Goal: Task Accomplishment & Management: Manage account settings

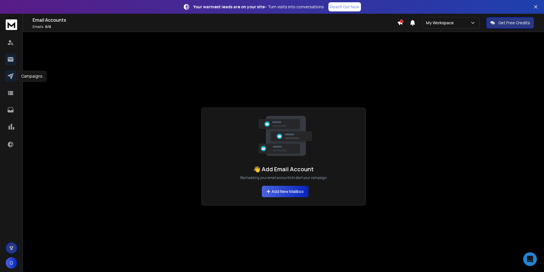
click at [9, 76] on icon at bounding box center [10, 76] width 6 height 6
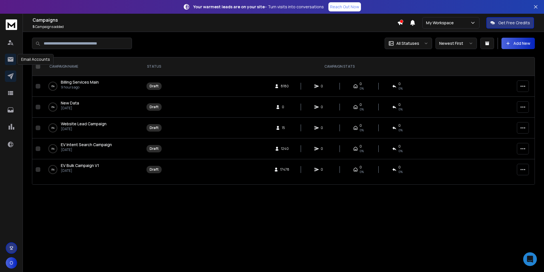
click at [10, 60] on icon at bounding box center [11, 59] width 6 height 5
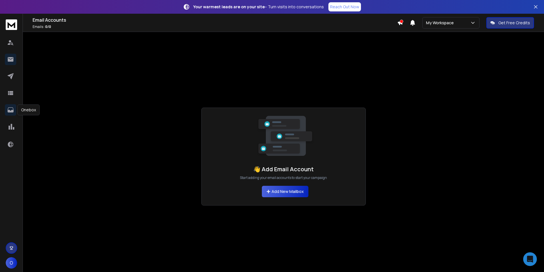
click at [11, 110] on icon at bounding box center [10, 110] width 7 height 7
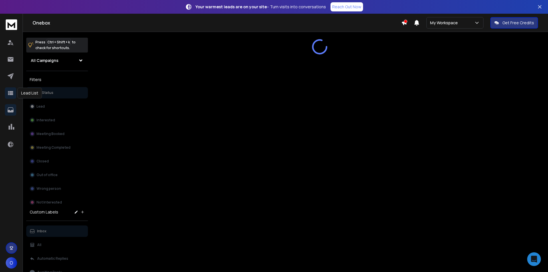
click at [11, 89] on link at bounding box center [10, 92] width 11 height 11
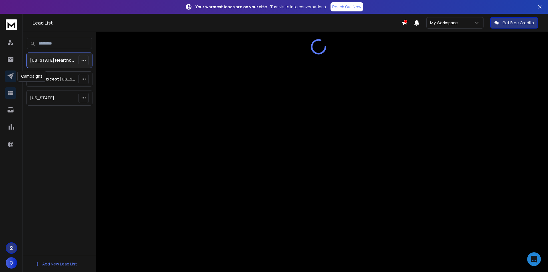
click at [11, 79] on icon at bounding box center [10, 76] width 7 height 7
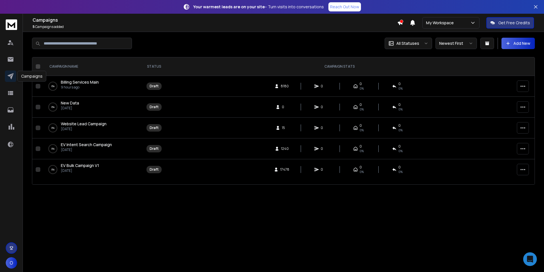
click at [102, 214] on div "Campaigns 5 Campaigns Added All Statuses Newest First Add New CAMPAIGN NAME STA…" at bounding box center [283, 174] width 503 height 272
click at [145, 218] on div "Campaigns 5 Campaigns Added All Statuses Newest First Add New CAMPAIGN NAME STA…" at bounding box center [283, 174] width 503 height 272
click at [13, 264] on span "O" at bounding box center [11, 262] width 11 height 11
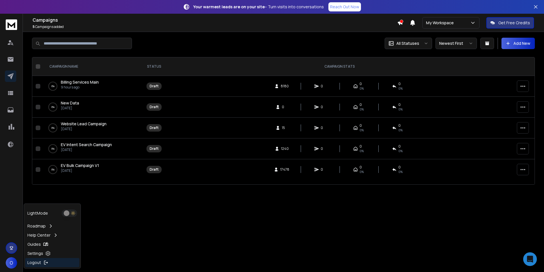
click at [30, 264] on p "Logout" at bounding box center [34, 263] width 14 height 6
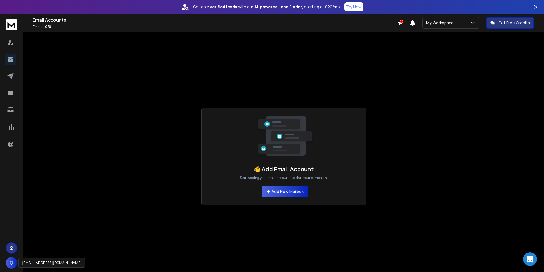
click at [13, 260] on span "O" at bounding box center [11, 262] width 11 height 11
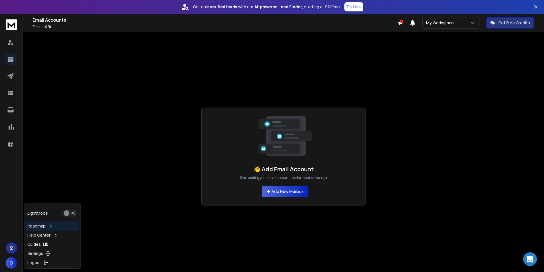
click at [35, 259] on div "Logout" at bounding box center [52, 262] width 54 height 9
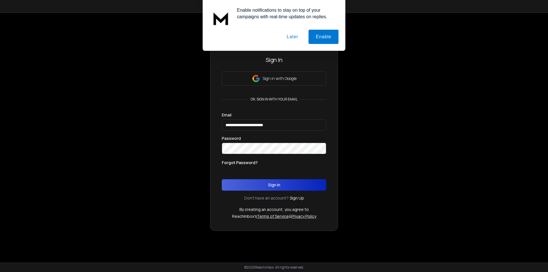
click at [290, 131] on input "**********" at bounding box center [274, 124] width 105 height 11
type input "**********"
click at [266, 181] on button "Sign In" at bounding box center [274, 184] width 105 height 11
type input "**********"
click at [268, 186] on button "Sign In" at bounding box center [274, 184] width 105 height 11
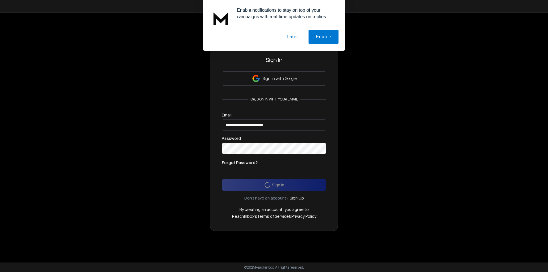
click at [294, 37] on button "Later" at bounding box center [293, 37] width 26 height 14
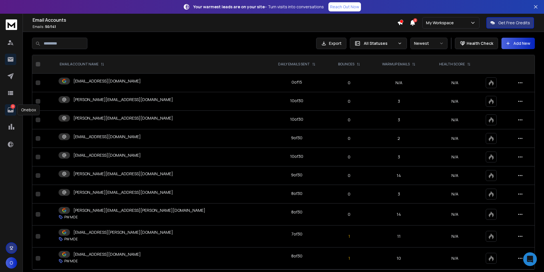
click at [11, 107] on p "3" at bounding box center [13, 106] width 5 height 5
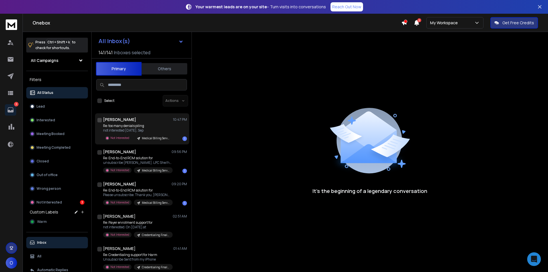
click at [139, 124] on p "Re: too many denials piling" at bounding box center [137, 126] width 69 height 5
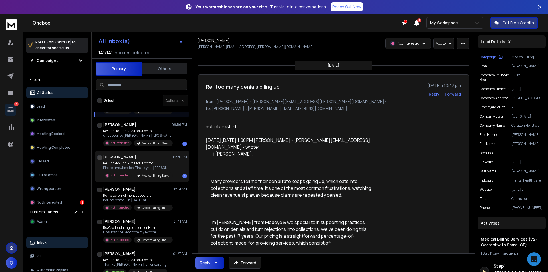
scroll to position [29, 0]
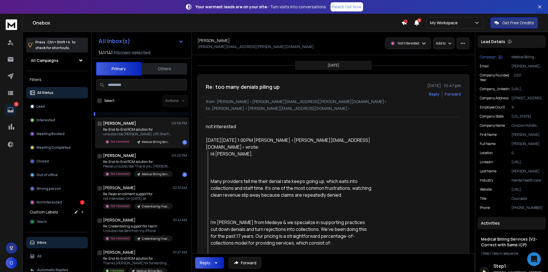
click at [137, 134] on p "unsubscribe Jennifer Bedoy. LPC She/her" at bounding box center [137, 134] width 69 height 5
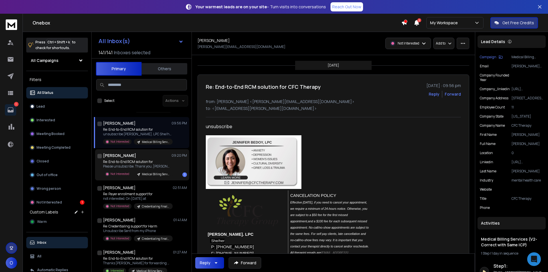
click at [146, 157] on div "Grace Lichaa 09:20 PM" at bounding box center [145, 156] width 84 height 6
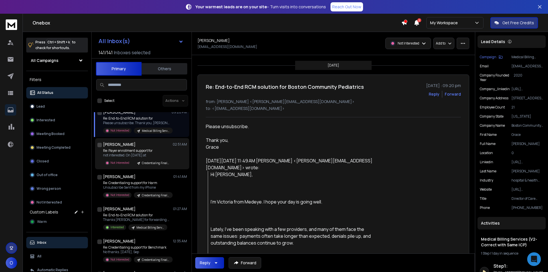
scroll to position [86, 0]
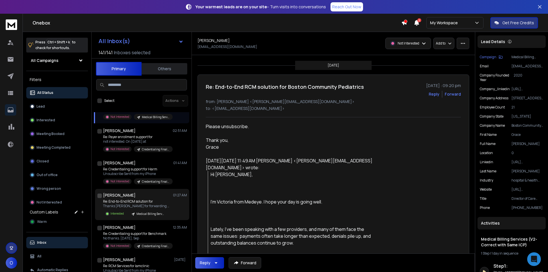
click at [144, 202] on p "Re: End-to-End RCM solution for" at bounding box center [137, 201] width 69 height 5
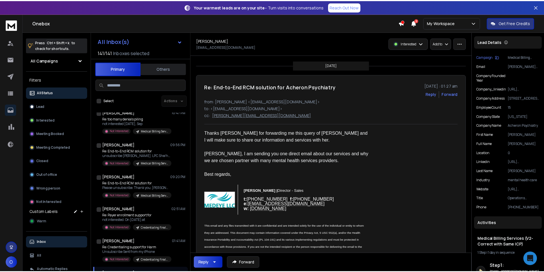
scroll to position [0, 0]
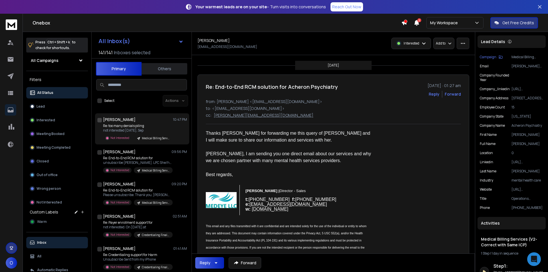
click at [136, 120] on div "Melanie Peebles 10:47 PM" at bounding box center [145, 120] width 84 height 6
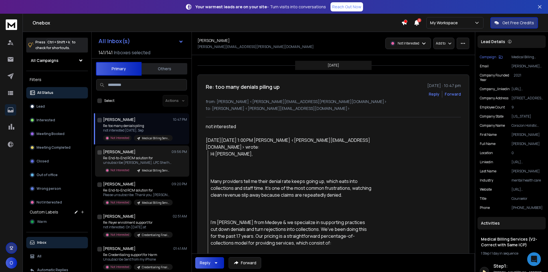
click at [142, 159] on p "Re: End-to-End RCM solution for" at bounding box center [137, 158] width 69 height 5
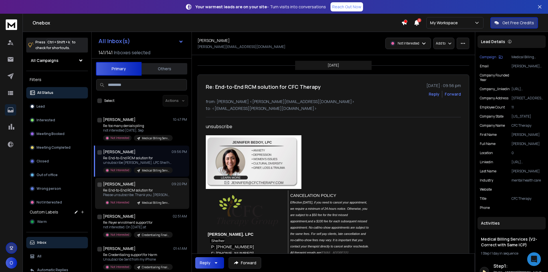
click at [148, 192] on p "Re: End-to-End RCM solution for" at bounding box center [137, 190] width 69 height 5
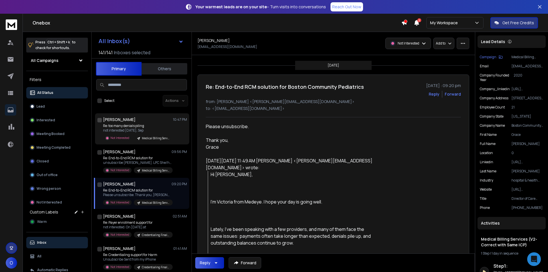
click at [139, 130] on p "not interested On Wed, Sep" at bounding box center [137, 130] width 69 height 5
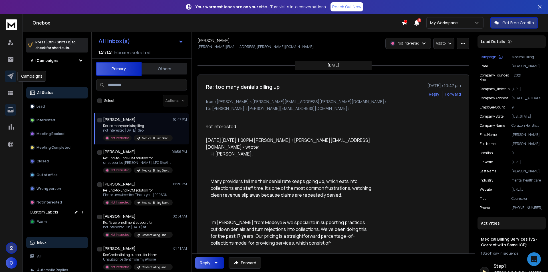
click at [9, 75] on icon at bounding box center [10, 76] width 7 height 7
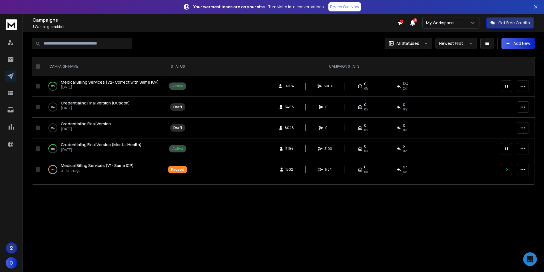
click at [102, 149] on p "17 days ago" at bounding box center [101, 150] width 81 height 5
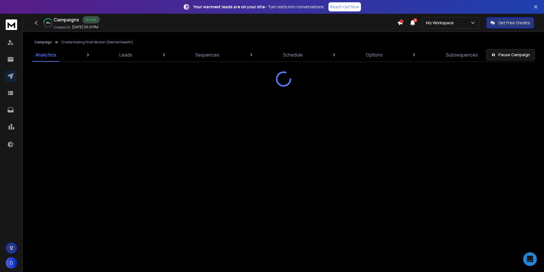
click at [536, 7] on icon at bounding box center [535, 6] width 3 height 3
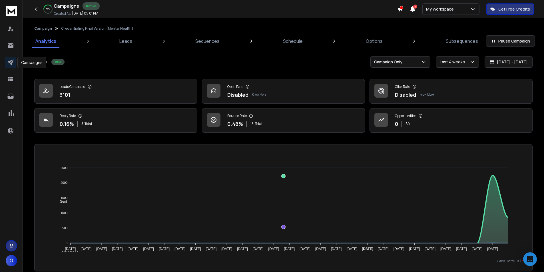
click at [10, 64] on icon at bounding box center [10, 62] width 7 height 7
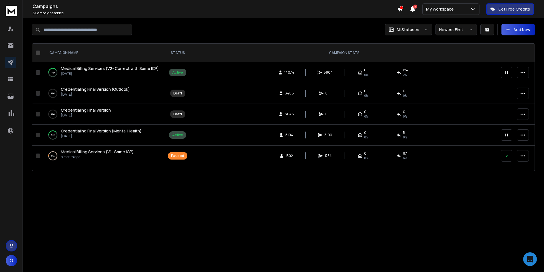
click at [105, 70] on span "Medical Billing Services (V2- Correct with Same ICP)" at bounding box center [110, 68] width 98 height 5
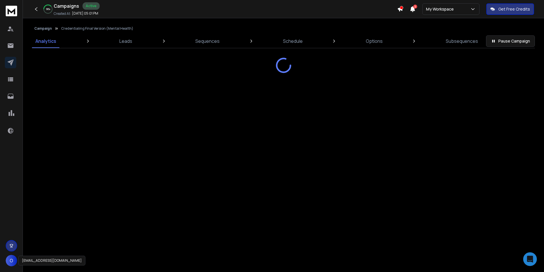
click at [11, 260] on span "O" at bounding box center [11, 260] width 11 height 11
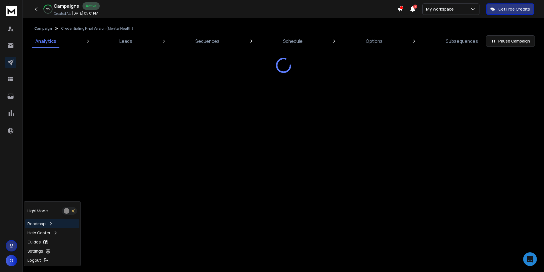
click at [71, 210] on icon at bounding box center [73, 211] width 5 height 5
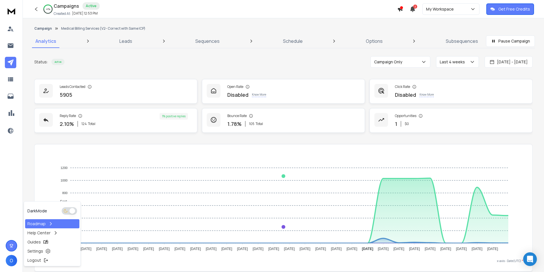
click at [149, 67] on div "Status: Active Pause Campaign Campaign Only Last 4 weeks 13 Aug 2025 - 10 Sep 2…" at bounding box center [283, 61] width 498 height 11
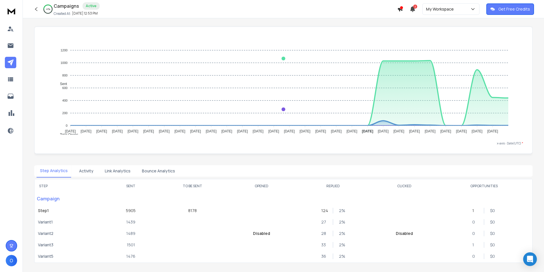
scroll to position [119, 0]
click at [7, 45] on icon at bounding box center [10, 45] width 7 height 7
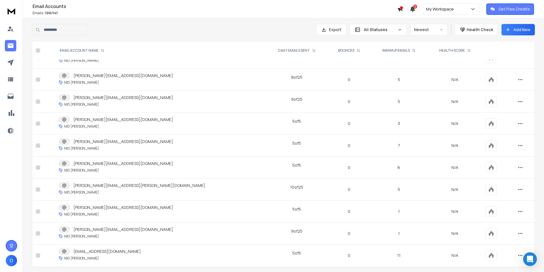
scroll to position [1110, 0]
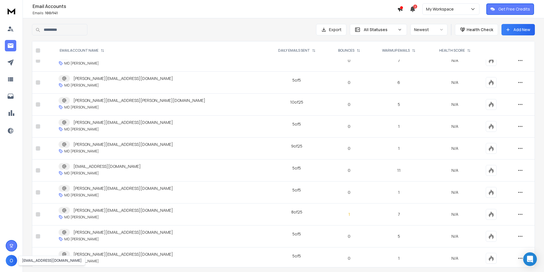
click at [10, 260] on span "O" at bounding box center [11, 260] width 11 height 11
click at [46, 260] on icon at bounding box center [45, 260] width 5 height 5
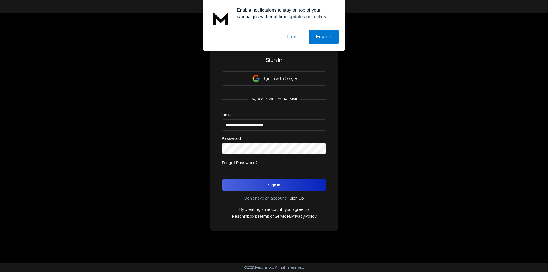
click at [264, 125] on input "**********" at bounding box center [274, 124] width 105 height 11
type input "**********"
click at [272, 186] on button "Sign In" at bounding box center [274, 184] width 105 height 11
click at [296, 38] on button "Later" at bounding box center [293, 37] width 26 height 14
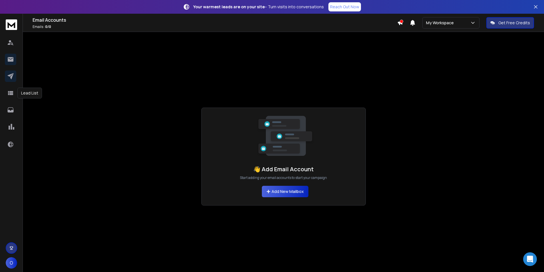
click at [11, 79] on icon at bounding box center [10, 76] width 7 height 7
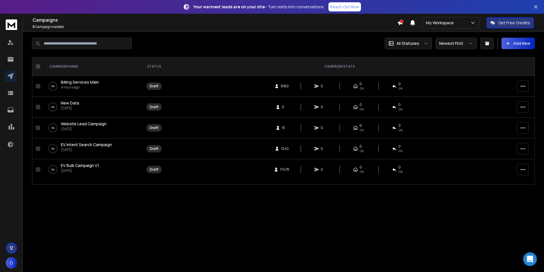
click at [116, 86] on div "0 % Billing Services Main 9 hours ago" at bounding box center [92, 86] width 89 height 14
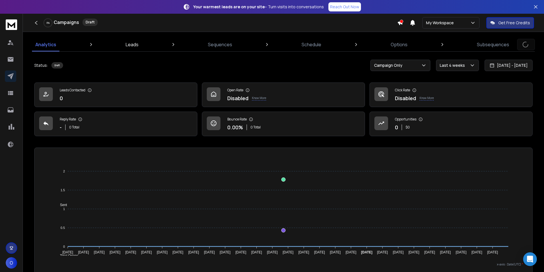
click at [136, 45] on p "Leads" at bounding box center [132, 44] width 13 height 7
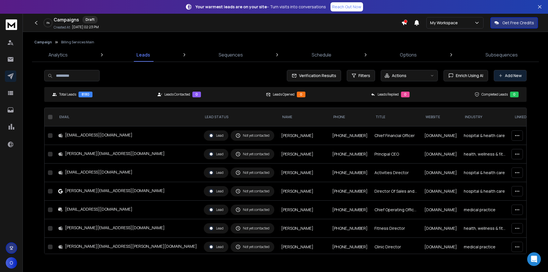
click at [512, 75] on button "Add New" at bounding box center [510, 75] width 33 height 11
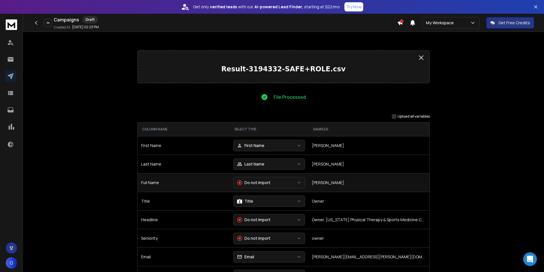
scroll to position [29, 0]
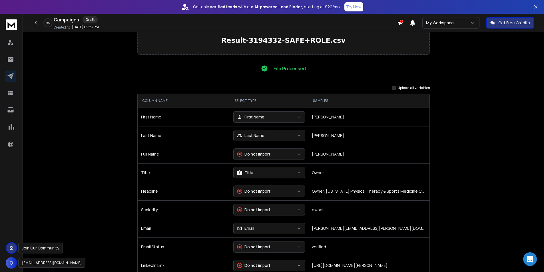
click at [9, 263] on span "O" at bounding box center [11, 262] width 11 height 11
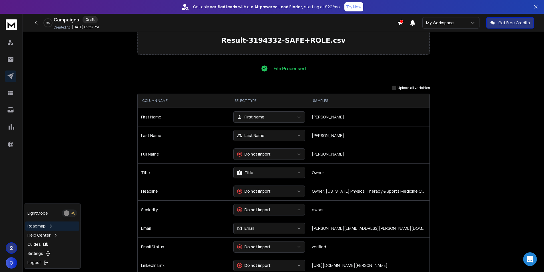
click at [68, 212] on button "button" at bounding box center [69, 213] width 15 height 7
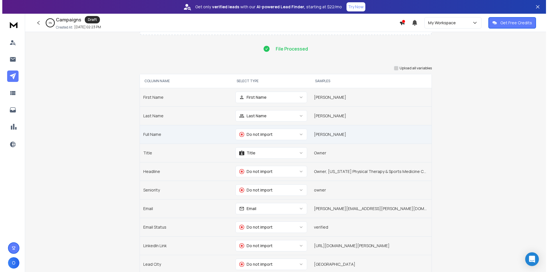
scroll to position [57, 0]
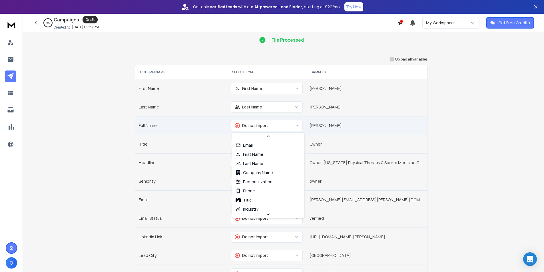
click at [250, 126] on div "Do not import" at bounding box center [251, 126] width 33 height 6
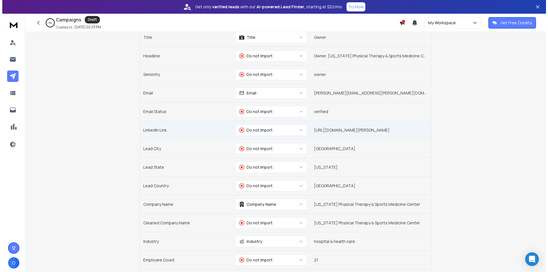
scroll to position [171, 0]
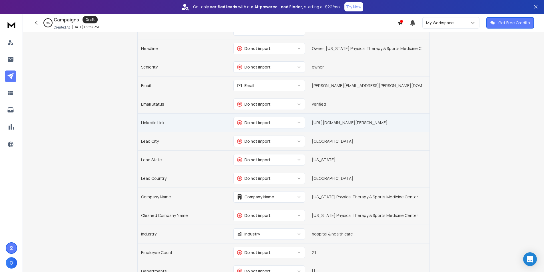
click at [253, 124] on div "Do not import" at bounding box center [253, 123] width 33 height 6
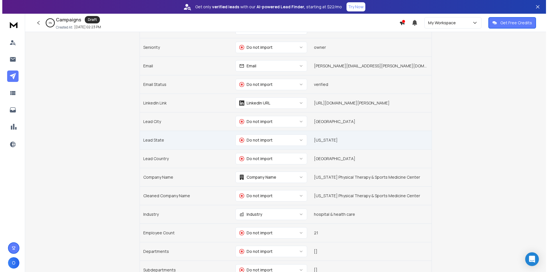
scroll to position [200, 0]
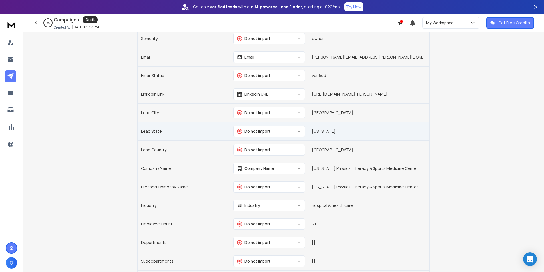
click at [253, 130] on div "Do not import" at bounding box center [253, 132] width 33 height 6
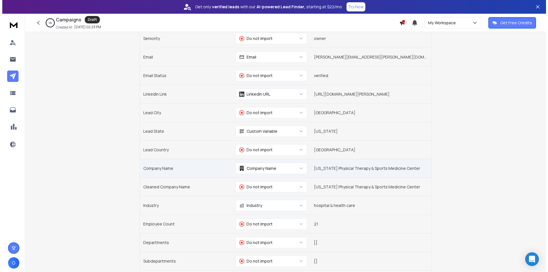
scroll to position [228, 0]
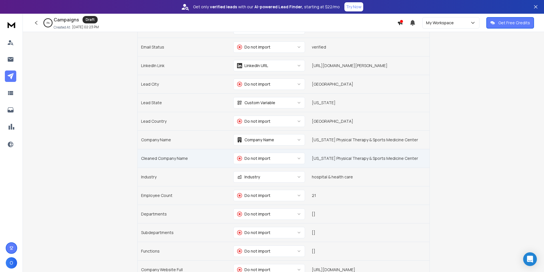
click at [253, 158] on div "Do not import" at bounding box center [253, 159] width 33 height 6
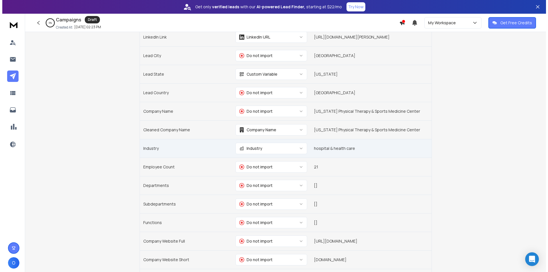
scroll to position [286, 0]
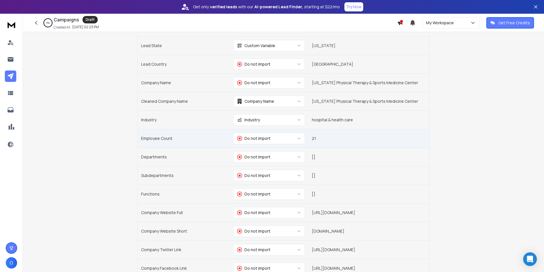
click at [248, 137] on div "Do not import" at bounding box center [253, 139] width 33 height 6
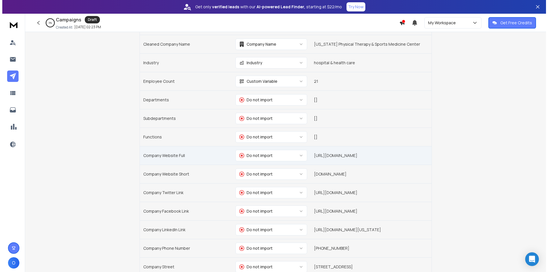
scroll to position [371, 0]
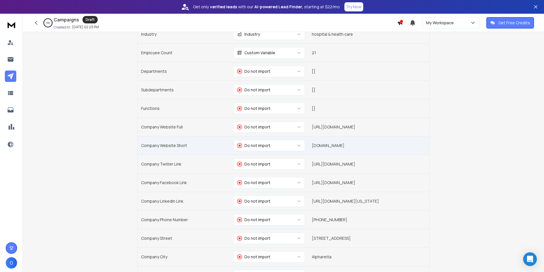
click at [257, 146] on div "Do not import" at bounding box center [253, 146] width 33 height 6
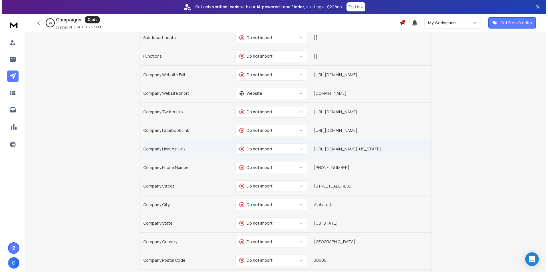
scroll to position [428, 0]
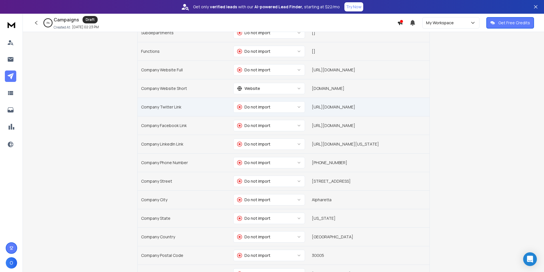
click at [256, 107] on div "Do not import" at bounding box center [253, 107] width 33 height 6
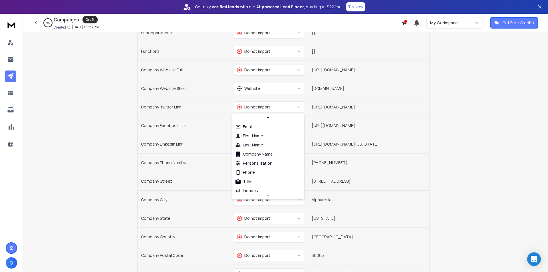
scroll to position [58, 0]
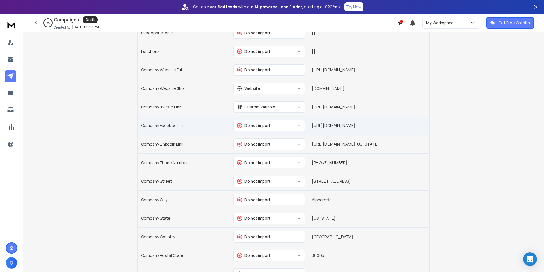
click at [259, 127] on div "Do not import" at bounding box center [253, 126] width 33 height 6
click at [258, 143] on div "Do not import" at bounding box center [253, 144] width 33 height 6
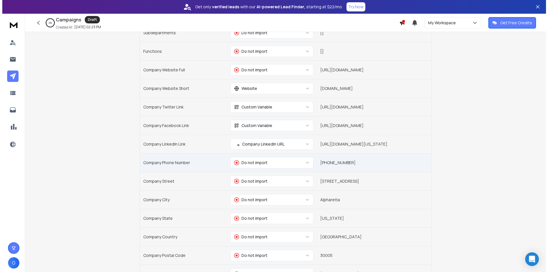
scroll to position [457, 0]
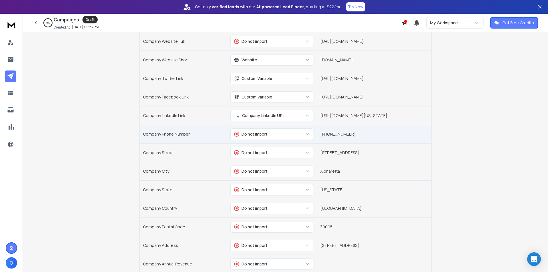
click at [260, 135] on div "Do not import" at bounding box center [250, 134] width 33 height 6
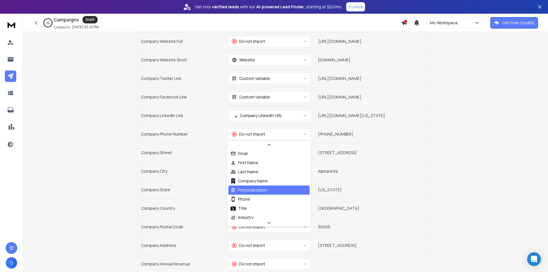
scroll to position [0, 0]
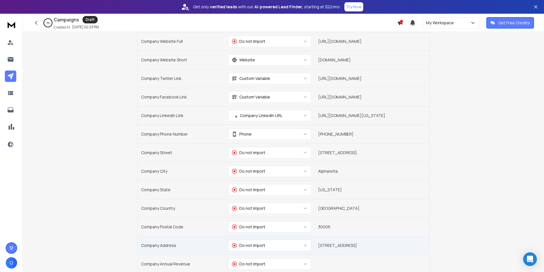
click at [262, 244] on div "Do not import" at bounding box center [248, 246] width 33 height 6
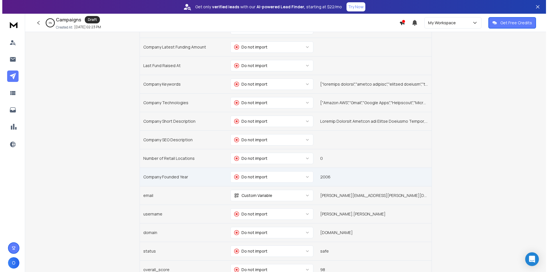
scroll to position [743, 0]
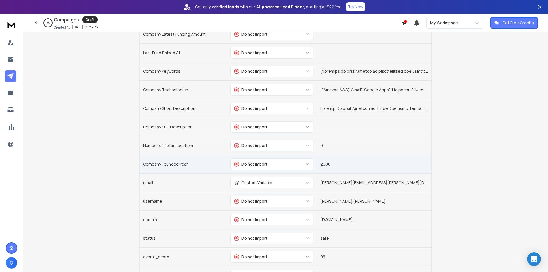
click at [253, 161] on div "Do not import" at bounding box center [250, 164] width 33 height 6
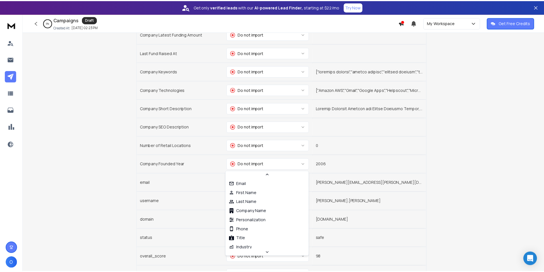
scroll to position [58, 0]
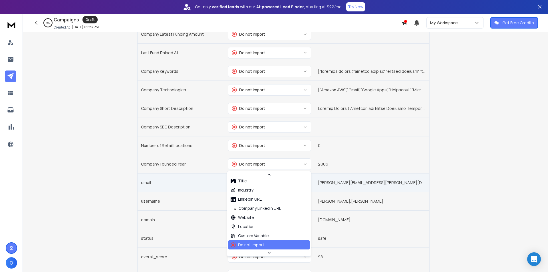
drag, startPoint x: 256, startPoint y: 235, endPoint x: 257, endPoint y: 185, distance: 50.9
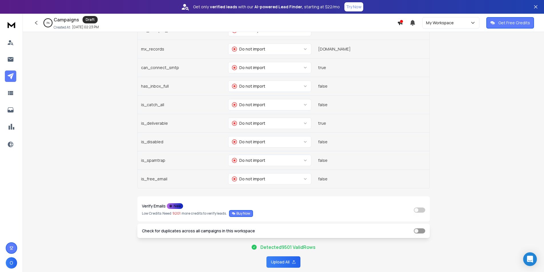
scroll to position [1067, 0]
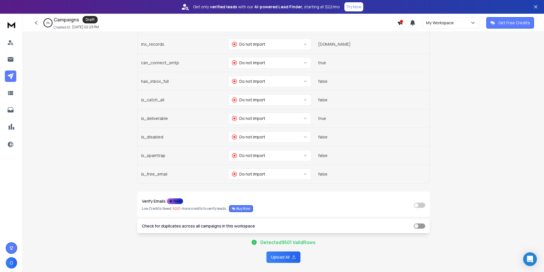
click at [287, 254] on button "Upload All" at bounding box center [283, 257] width 34 height 11
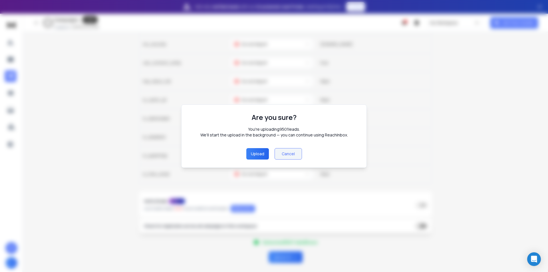
click at [260, 154] on button "Upload" at bounding box center [257, 153] width 23 height 11
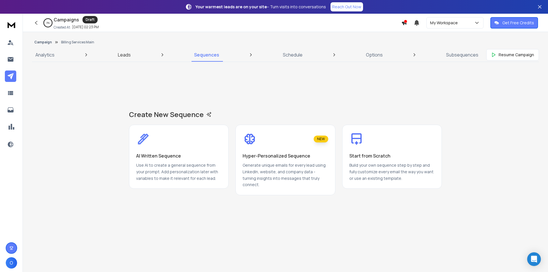
click at [123, 59] on link "Leads" at bounding box center [125, 55] width 20 height 14
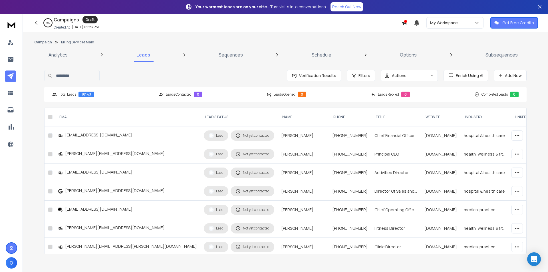
click at [136, 78] on div "Verification Results Filters Actions Enrich Using AI Add New" at bounding box center [285, 75] width 483 height 11
click at [512, 75] on button "Add New" at bounding box center [510, 75] width 33 height 11
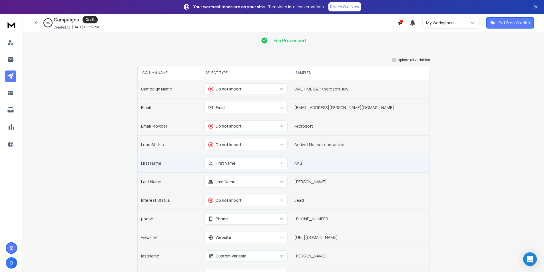
scroll to position [57, 0]
click at [445, 146] on div "leads (2).csv File Processed Upload all variables COLUMN NAME SELECT TYPE SAMPL…" at bounding box center [272, 220] width 544 height 527
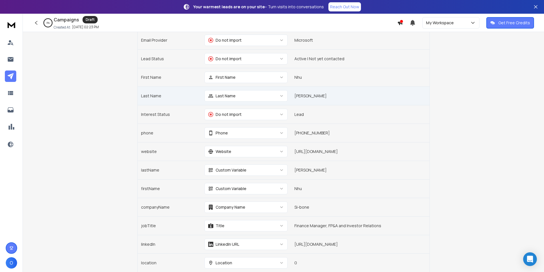
scroll to position [143, 0]
click at [233, 131] on button "Phone" at bounding box center [245, 132] width 83 height 11
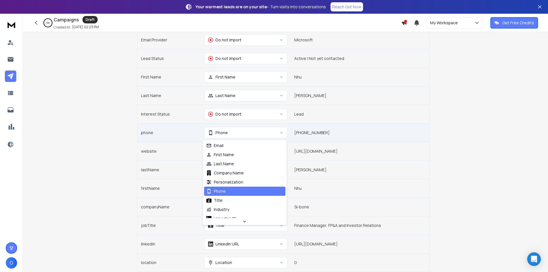
click at [233, 131] on button "Phone" at bounding box center [245, 132] width 83 height 11
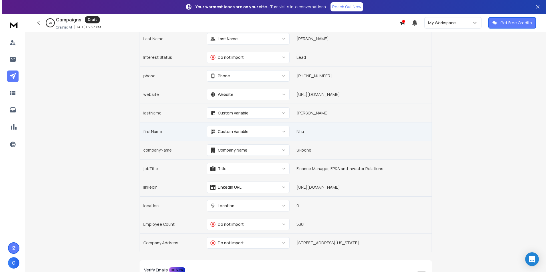
scroll to position [200, 0]
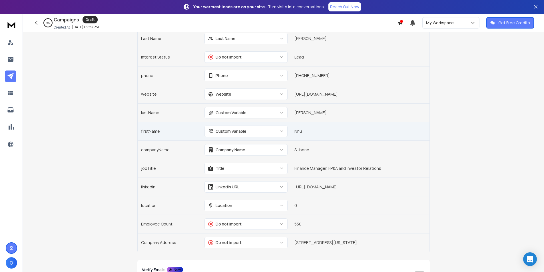
click at [227, 132] on div "Custom Variable" at bounding box center [227, 132] width 38 height 6
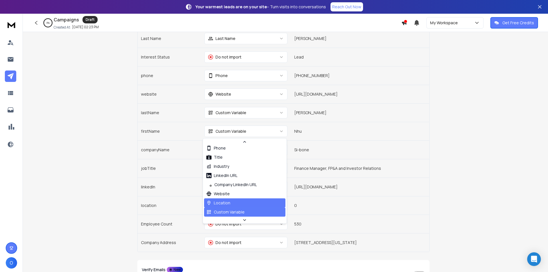
scroll to position [52, 0]
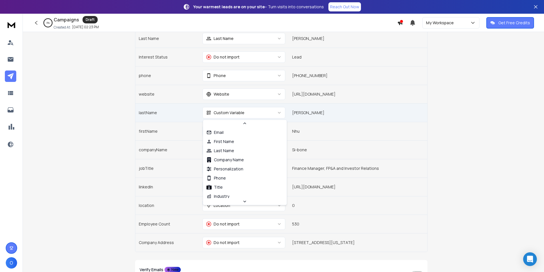
click at [238, 111] on div "Custom Variable" at bounding box center [225, 113] width 38 height 6
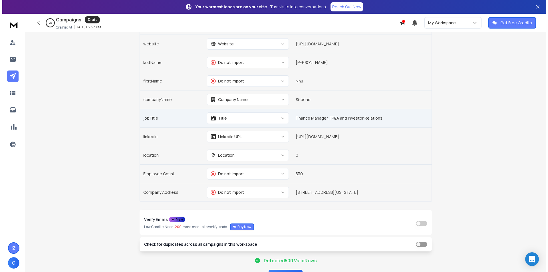
scroll to position [257, 0]
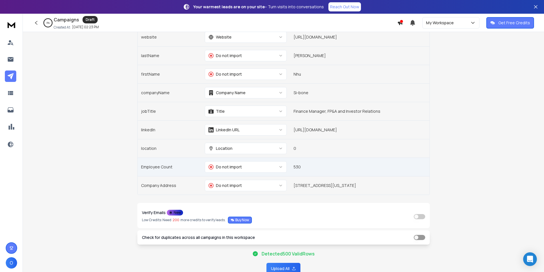
click at [228, 167] on div "Do not import" at bounding box center [224, 167] width 33 height 6
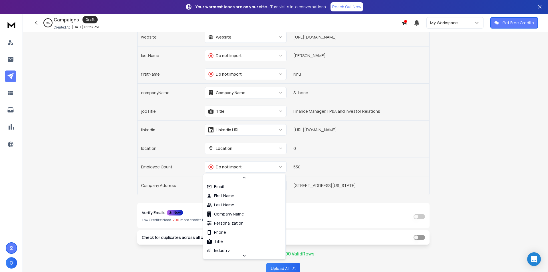
scroll to position [58, 0]
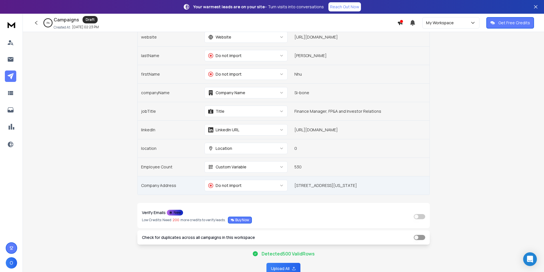
click at [235, 183] on button "Do not import" at bounding box center [245, 185] width 83 height 11
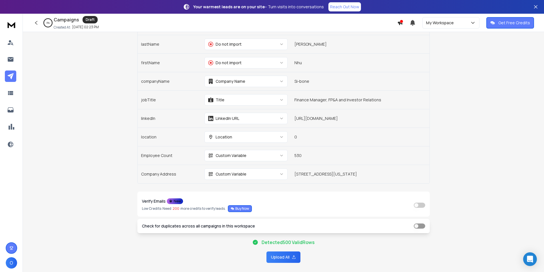
click at [421, 226] on button "Check for duplicates across all campaigns in this workspace" at bounding box center [419, 226] width 11 height 5
click at [279, 257] on button "Upload All" at bounding box center [283, 257] width 34 height 11
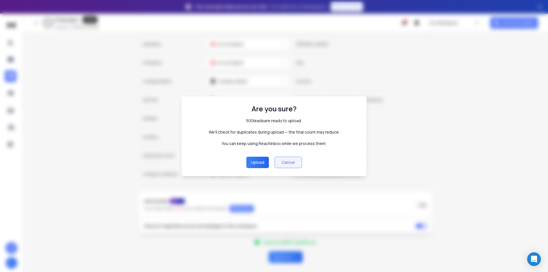
click at [260, 158] on button "Upload" at bounding box center [257, 162] width 23 height 11
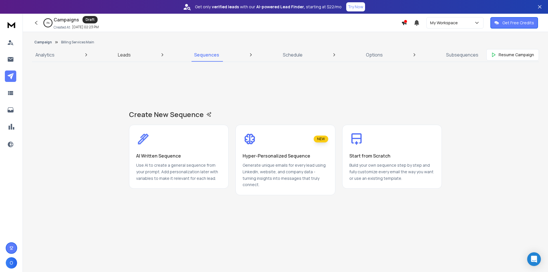
click at [121, 55] on p "Leads" at bounding box center [124, 54] width 13 height 7
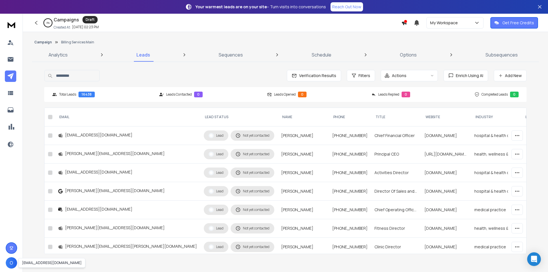
click at [12, 264] on span "O" at bounding box center [11, 262] width 11 height 11
click at [33, 256] on p "Settings" at bounding box center [35, 254] width 16 height 6
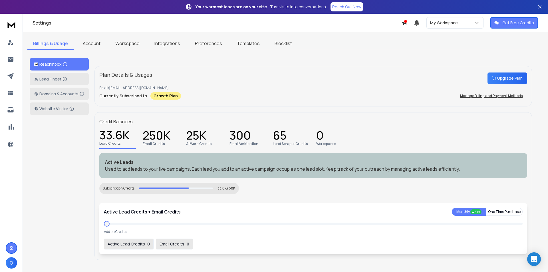
click at [61, 147] on div "ReachInbox Lead Finder Domains & Accounts Website Visitor Plan Details & Usages…" at bounding box center [281, 162] width 503 height 208
click at [15, 77] on link at bounding box center [10, 76] width 11 height 11
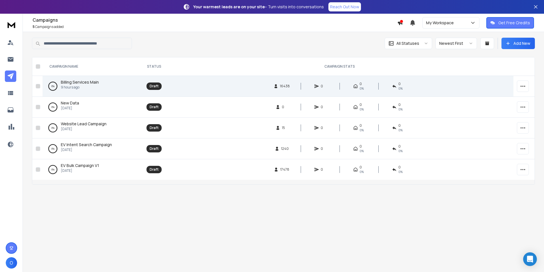
click at [97, 84] on span "Billing Services Main" at bounding box center [80, 81] width 38 height 5
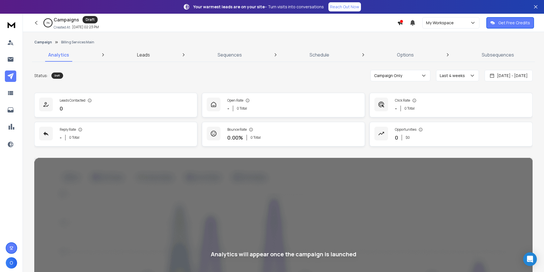
click at [145, 57] on p "Leads" at bounding box center [143, 54] width 13 height 7
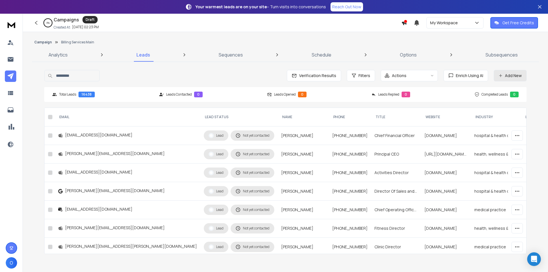
click at [501, 76] on icon at bounding box center [501, 75] width 0 height 3
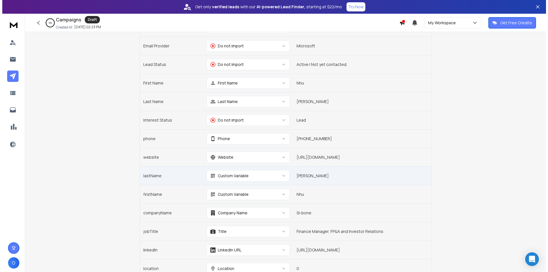
scroll to position [143, 0]
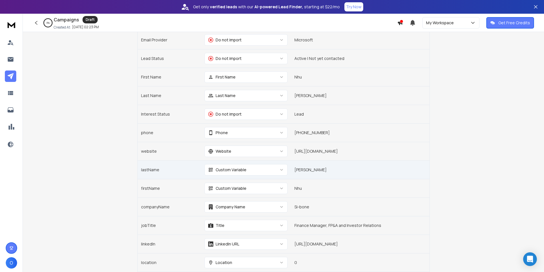
click at [239, 168] on div "Custom Variable" at bounding box center [227, 170] width 38 height 6
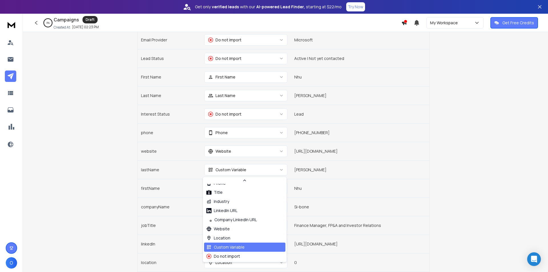
scroll to position [52, 0]
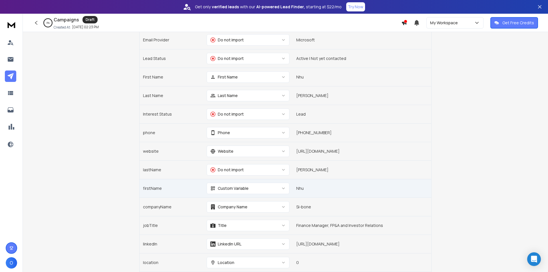
click at [232, 186] on div "Custom Variable" at bounding box center [229, 189] width 38 height 6
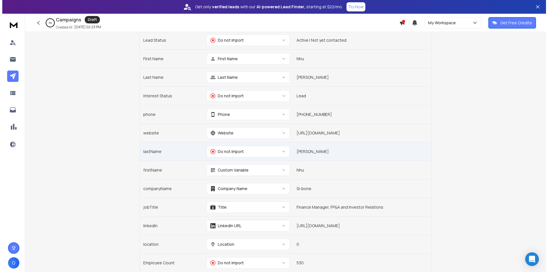
scroll to position [171, 0]
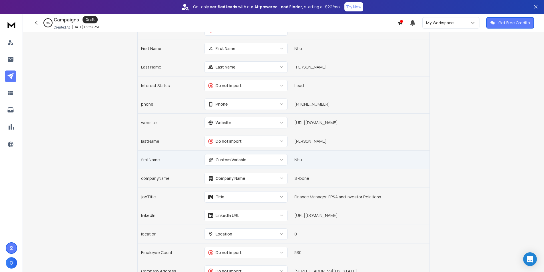
click at [238, 162] on div "Custom Variable" at bounding box center [227, 160] width 38 height 6
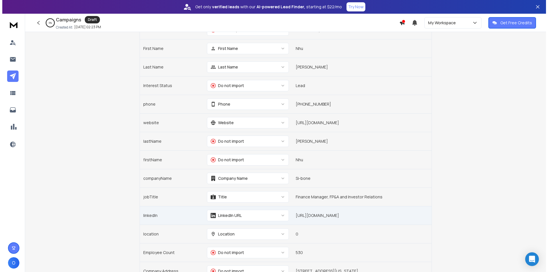
scroll to position [268, 0]
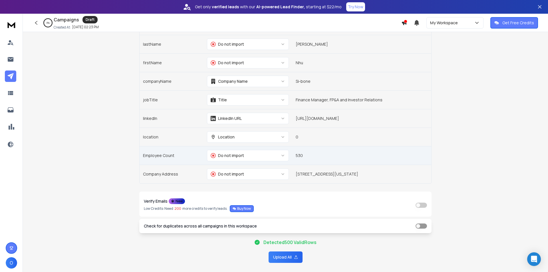
click at [241, 153] on button "Do not import" at bounding box center [248, 155] width 82 height 11
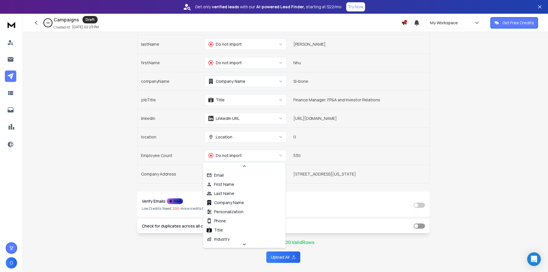
scroll to position [58, 0]
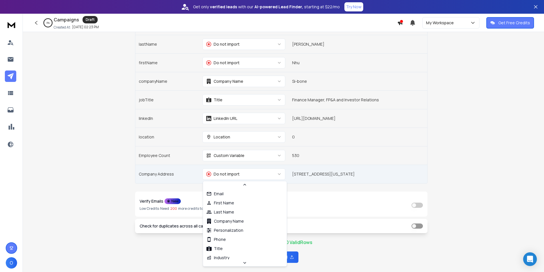
click at [236, 173] on div "Do not import" at bounding box center [222, 174] width 33 height 6
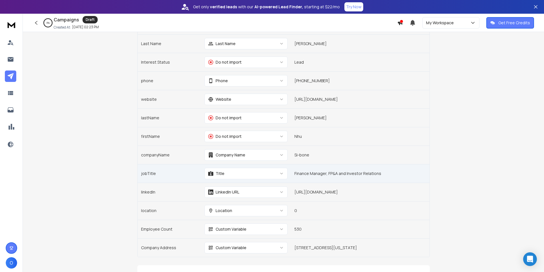
scroll to position [268, 0]
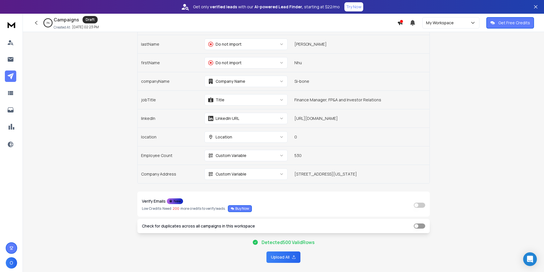
click at [281, 256] on button "Upload All" at bounding box center [283, 257] width 34 height 11
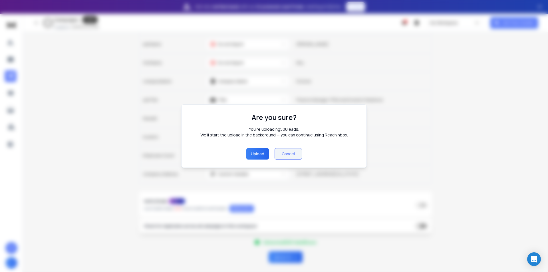
click at [261, 154] on button "Upload" at bounding box center [257, 153] width 23 height 11
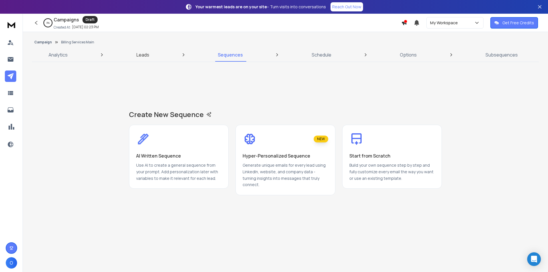
click at [141, 55] on p "Leads" at bounding box center [143, 54] width 13 height 7
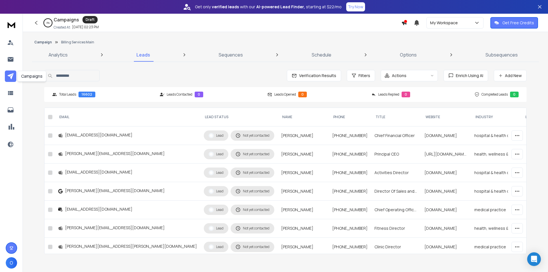
click at [10, 73] on icon at bounding box center [10, 76] width 7 height 7
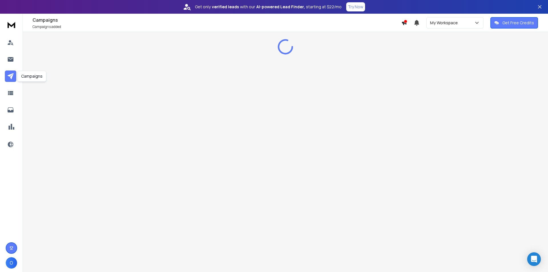
click at [15, 71] on link at bounding box center [10, 76] width 11 height 11
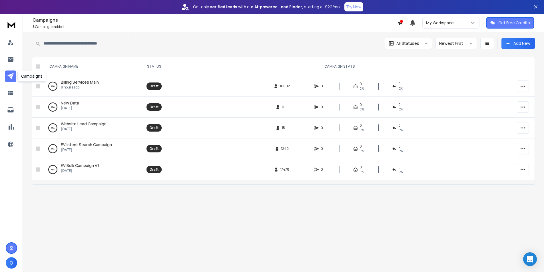
click at [514, 43] on button "Add New" at bounding box center [518, 43] width 33 height 11
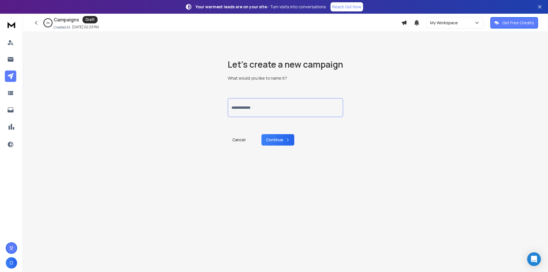
click at [284, 104] on input at bounding box center [285, 107] width 115 height 19
type input "**********"
click at [282, 139] on button "Continue" at bounding box center [278, 139] width 33 height 11
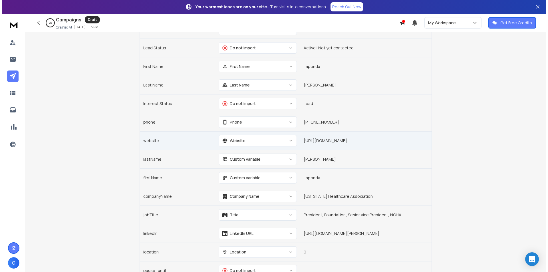
scroll to position [171, 0]
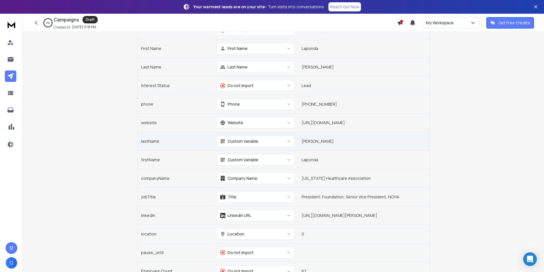
click at [251, 143] on div "Custom Variable" at bounding box center [239, 142] width 38 height 6
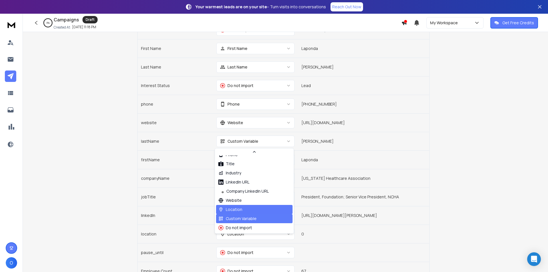
scroll to position [52, 0]
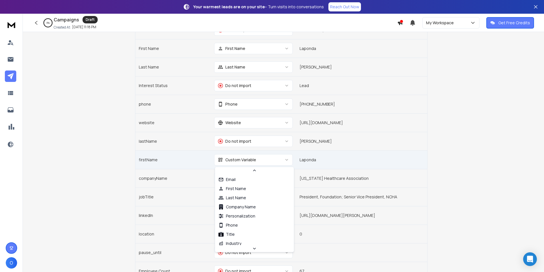
click at [247, 159] on div "Custom Variable" at bounding box center [237, 160] width 38 height 6
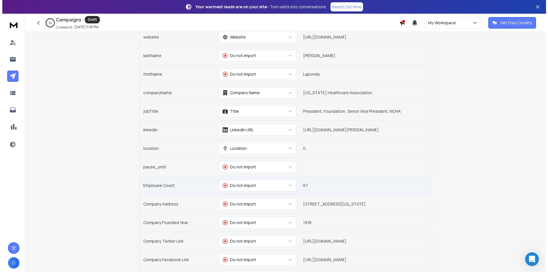
scroll to position [286, 0]
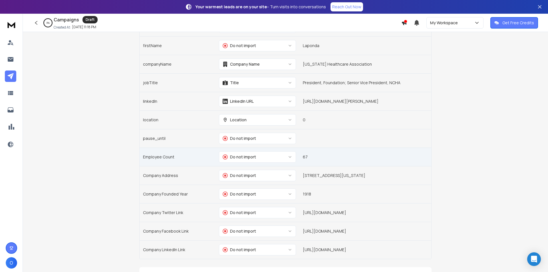
click at [248, 156] on div "Do not import" at bounding box center [239, 157] width 33 height 6
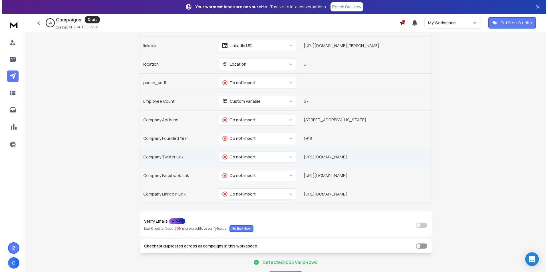
scroll to position [343, 0]
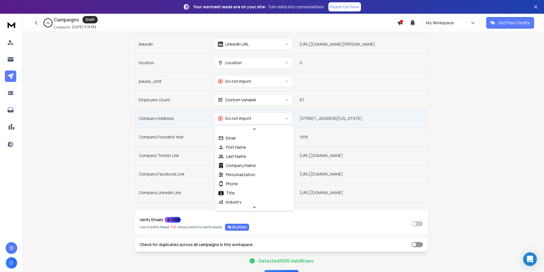
click at [250, 119] on div "Do not import" at bounding box center [234, 119] width 33 height 6
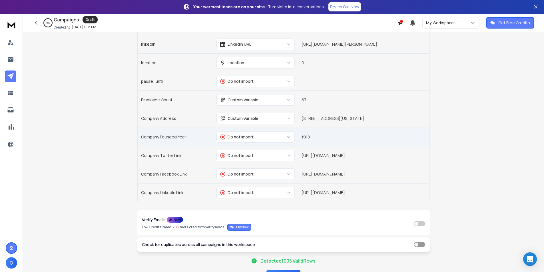
click at [253, 139] on button "Do not import" at bounding box center [255, 136] width 79 height 11
click at [247, 156] on div "Do not import" at bounding box center [236, 156] width 33 height 6
click at [240, 171] on div "Do not import" at bounding box center [236, 174] width 33 height 6
click at [246, 195] on div "Do not import" at bounding box center [236, 193] width 33 height 6
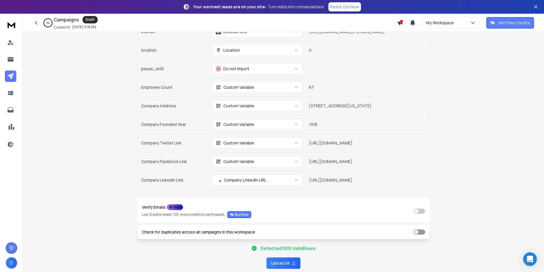
scroll to position [361, 0]
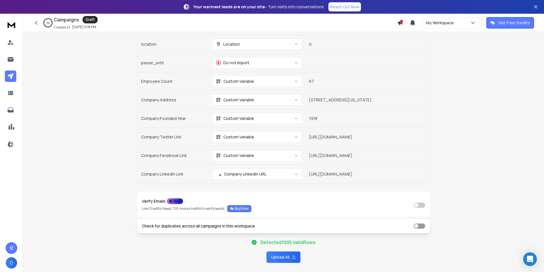
click at [282, 256] on button "Upload All" at bounding box center [283, 257] width 34 height 11
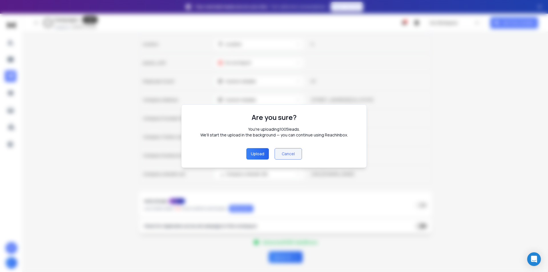
click at [263, 153] on button "Upload" at bounding box center [257, 153] width 23 height 11
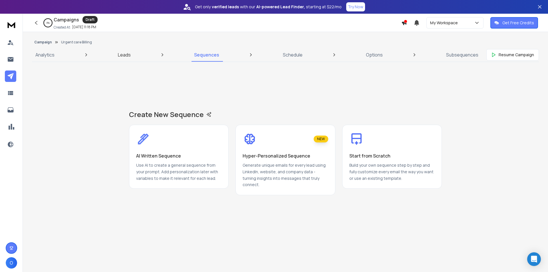
click at [129, 55] on p "Leads" at bounding box center [124, 54] width 13 height 7
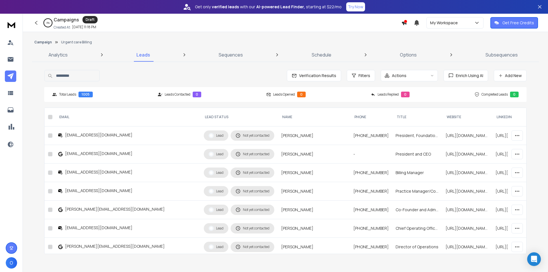
drag, startPoint x: 35, startPoint y: 96, endPoint x: 37, endPoint y: 91, distance: 6.1
click at [35, 96] on div "Verification Results Filters Actions Enrich Using AI Add New Total Leads 1005 L…" at bounding box center [285, 159] width 503 height 179
click at [11, 77] on icon at bounding box center [10, 76] width 6 height 6
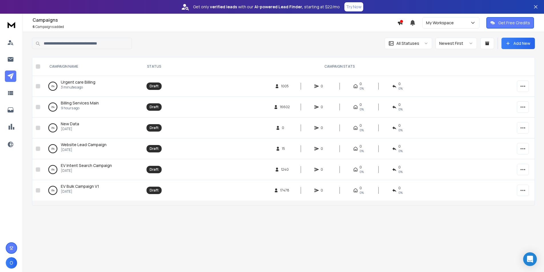
click at [537, 6] on icon at bounding box center [535, 6] width 3 height 3
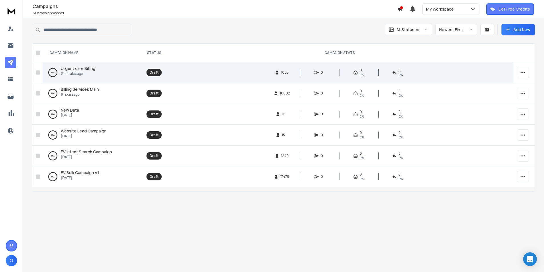
click at [101, 72] on div "0 % Urgent care Billing 3 minutes ago" at bounding box center [92, 73] width 89 height 14
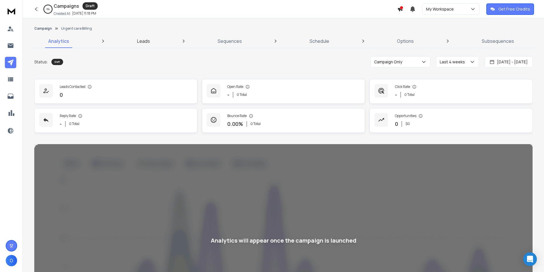
click at [127, 40] on div "Analytics Leads Sequences Schedule Options Subsequences" at bounding box center [281, 41] width 498 height 14
click at [142, 42] on p "Leads" at bounding box center [143, 41] width 13 height 7
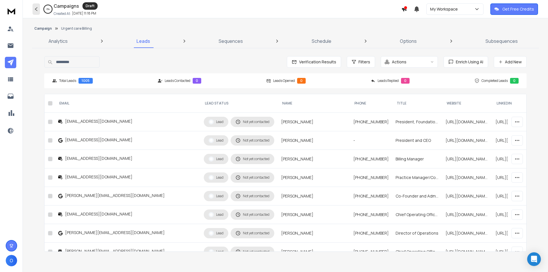
click at [38, 9] on icon at bounding box center [36, 9] width 5 height 5
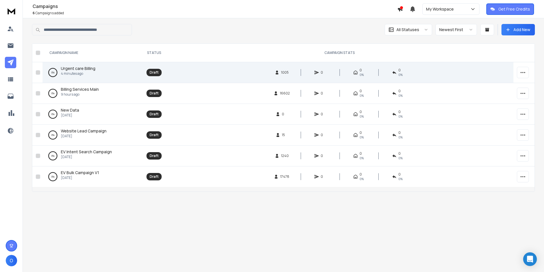
click at [117, 71] on div "0 % Urgent care Billing 4 minutes ago" at bounding box center [92, 73] width 89 height 14
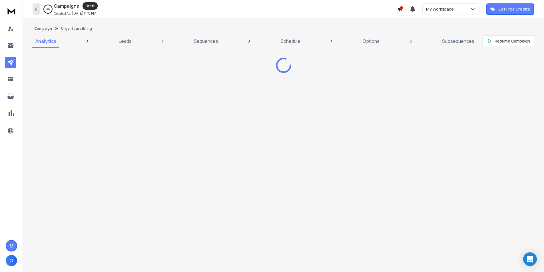
click at [37, 9] on icon at bounding box center [36, 9] width 5 height 5
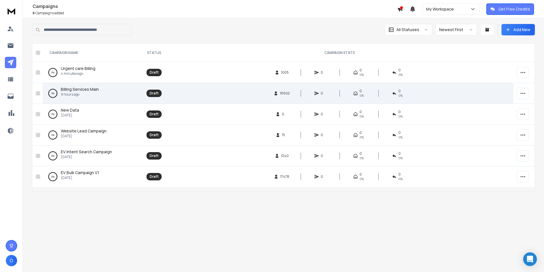
click at [101, 91] on div "0 % Billing Services Main 9 hours ago" at bounding box center [92, 94] width 89 height 14
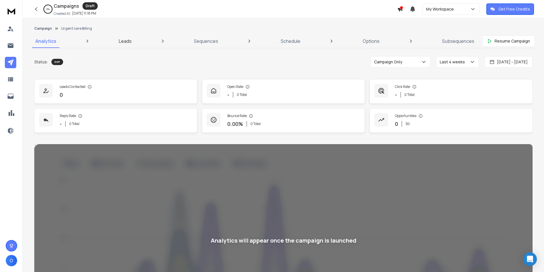
click at [125, 42] on p "Leads" at bounding box center [125, 41] width 13 height 7
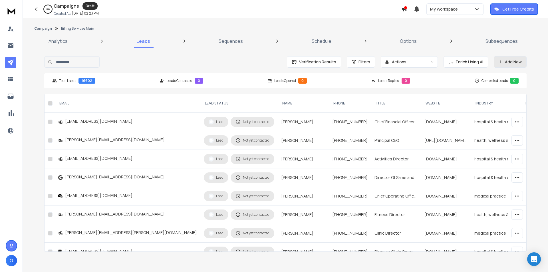
click at [513, 65] on button "Add New" at bounding box center [510, 61] width 33 height 11
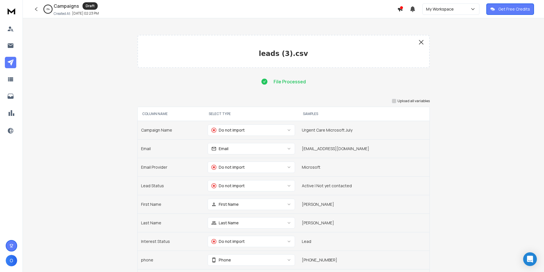
scroll to position [57, 0]
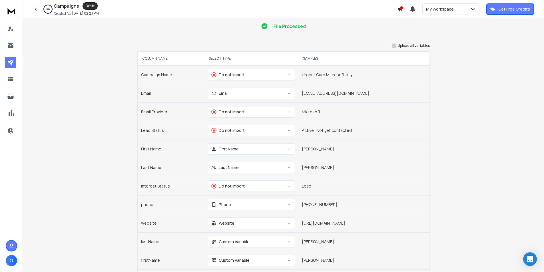
click at [471, 205] on div "leads (3).csv File Processed Upload all variables COLUMN NAME SELECT TYPE SAMPL…" at bounding box center [272, 206] width 544 height 527
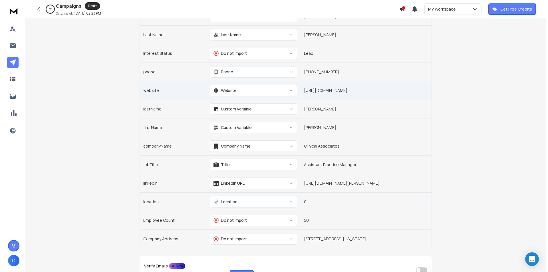
scroll to position [200, 0]
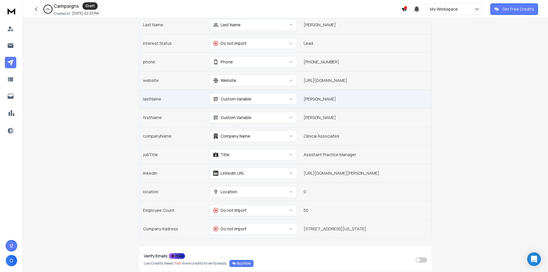
click at [241, 95] on button "Custom Variable" at bounding box center [253, 98] width 87 height 11
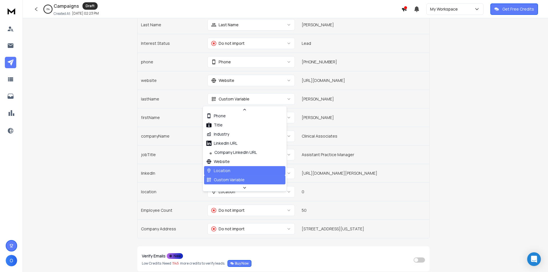
scroll to position [52, 0]
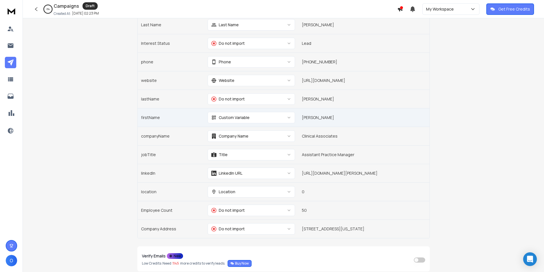
click at [241, 119] on div "Custom Variable" at bounding box center [230, 118] width 38 height 6
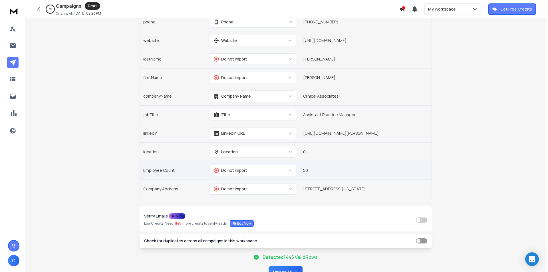
scroll to position [255, 0]
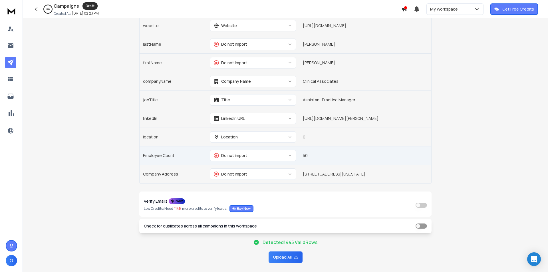
click at [240, 154] on button "Do not import" at bounding box center [253, 155] width 86 height 11
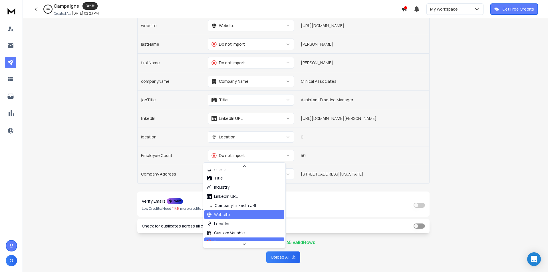
scroll to position [52, 0]
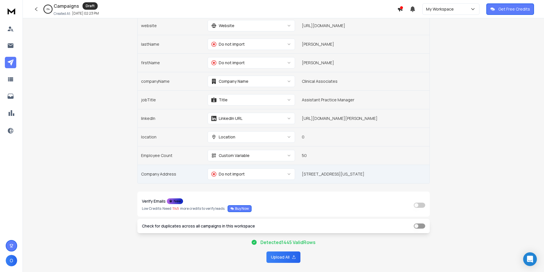
click at [237, 172] on div "Do not import" at bounding box center [227, 174] width 33 height 6
click at [454, 157] on div "leads (3).csv File Processed Upload all variables COLUMN NAME SELECT TYPE SAMPL…" at bounding box center [272, 8] width 544 height 527
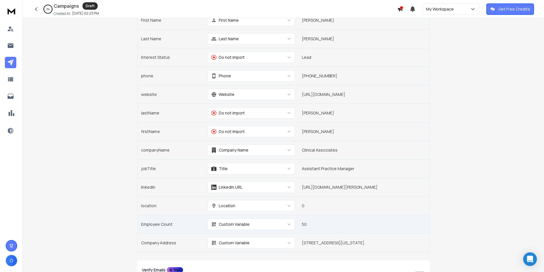
scroll to position [255, 0]
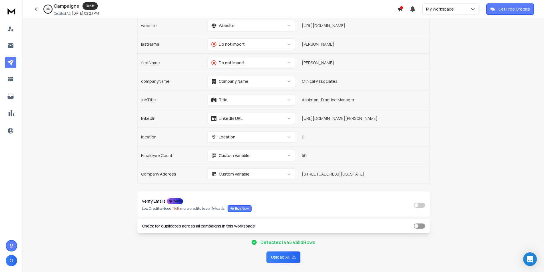
click at [280, 258] on button "Upload All" at bounding box center [283, 257] width 34 height 11
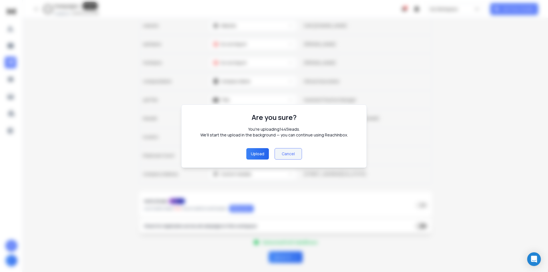
click at [261, 154] on button "Upload" at bounding box center [257, 153] width 23 height 11
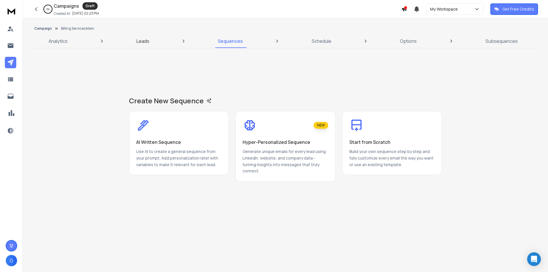
click at [141, 43] on p "Leads" at bounding box center [143, 41] width 13 height 7
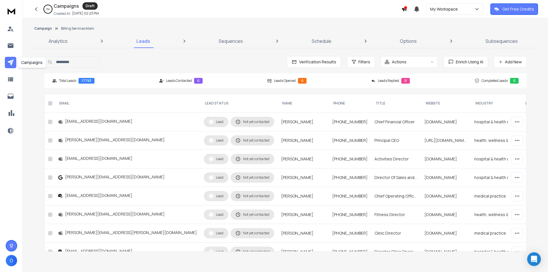
click at [11, 64] on icon at bounding box center [10, 62] width 6 height 6
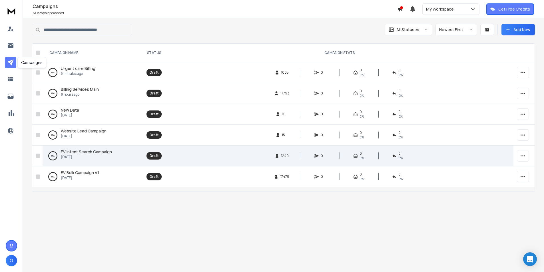
click at [103, 159] on p "[DATE]" at bounding box center [86, 157] width 51 height 5
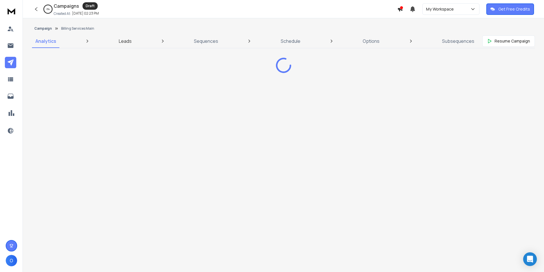
click at [123, 41] on p "Leads" at bounding box center [125, 41] width 13 height 7
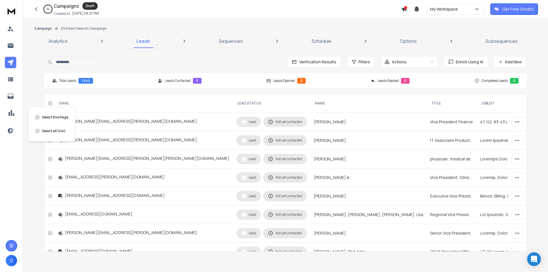
click at [36, 131] on button "Select this Page" at bounding box center [37, 131] width 5 height 5
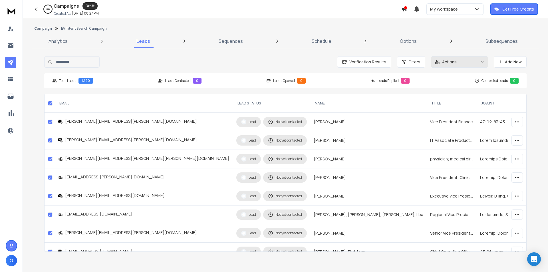
click at [451, 64] on p "Actions" at bounding box center [449, 62] width 15 height 6
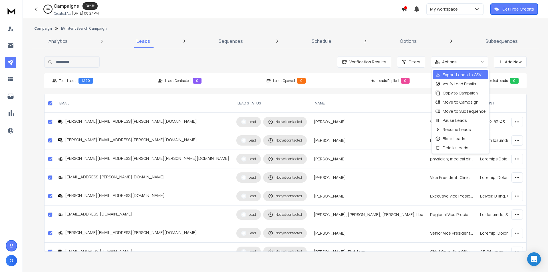
click at [454, 76] on p "Export Leads to CSV" at bounding box center [462, 75] width 39 height 6
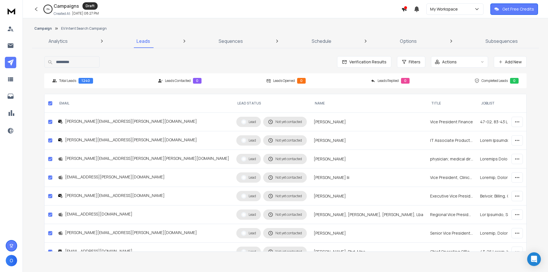
click at [242, 60] on div "Verification Results Filters Actions Add New" at bounding box center [285, 61] width 483 height 11
click at [10, 62] on icon at bounding box center [10, 62] width 6 height 6
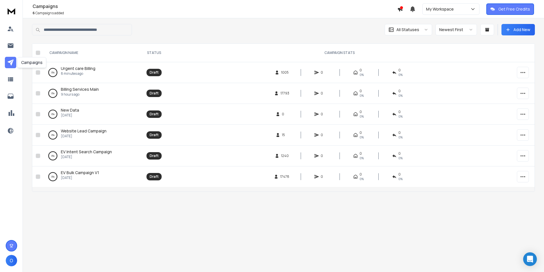
click at [134, 210] on div "Campaigns 6 Campaigns Added All Statuses Newest First Add New CAMPAIGN NAME STA…" at bounding box center [283, 160] width 503 height 272
click at [28, 164] on div "Campaigns 6 Campaigns Added All Statuses Newest First Add New CAMPAIGN NAME STA…" at bounding box center [283, 160] width 521 height 284
click at [11, 131] on icon at bounding box center [11, 131] width 6 height 6
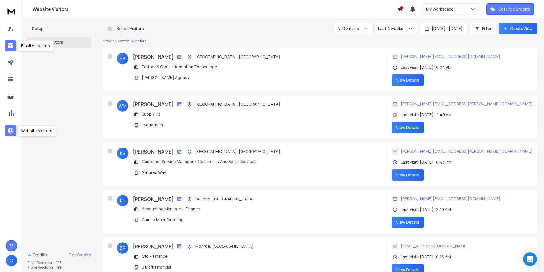
click at [7, 45] on icon at bounding box center [10, 45] width 7 height 7
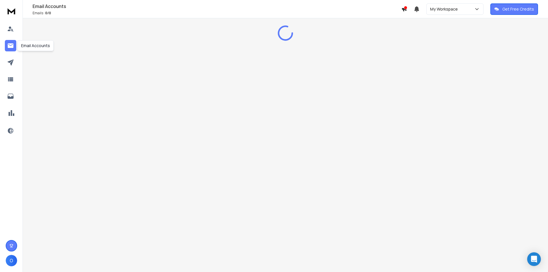
click at [9, 44] on icon at bounding box center [11, 45] width 6 height 5
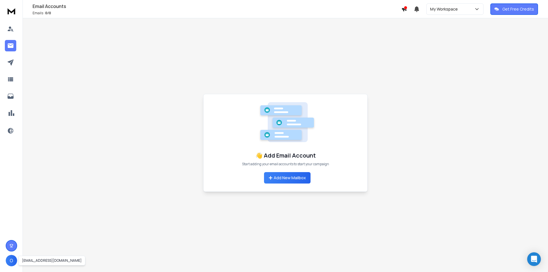
click at [11, 260] on span "O" at bounding box center [11, 260] width 11 height 11
click at [44, 260] on icon at bounding box center [46, 260] width 4 height 4
